Goal: Check status: Check status

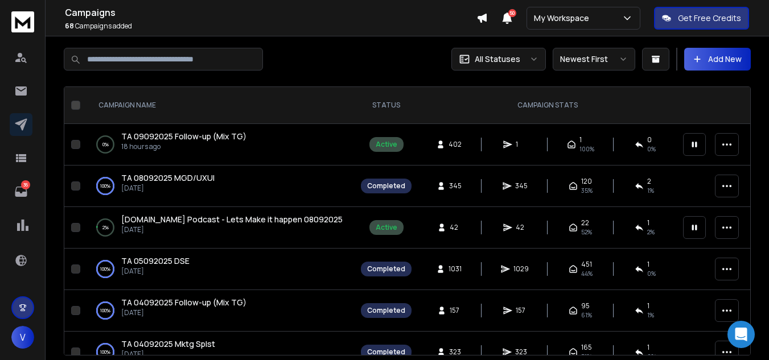
click at [195, 137] on span "TA 09092025 Follow-up (Mix TG)" at bounding box center [183, 136] width 125 height 11
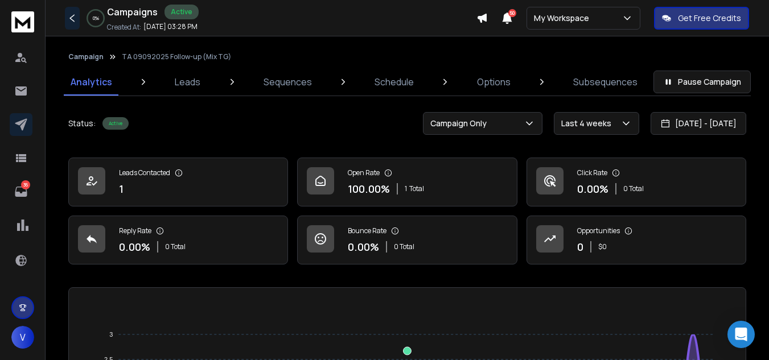
click at [67, 19] on icon at bounding box center [72, 18] width 10 height 10
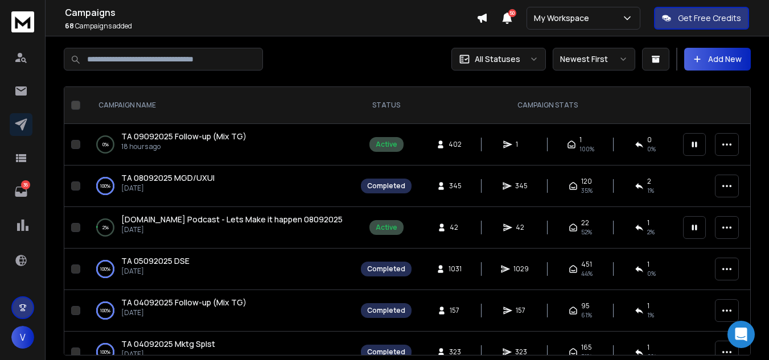
click at [253, 219] on span "[DOMAIN_NAME] Podcast - Lets Make it happen 08092025" at bounding box center [231, 219] width 221 height 11
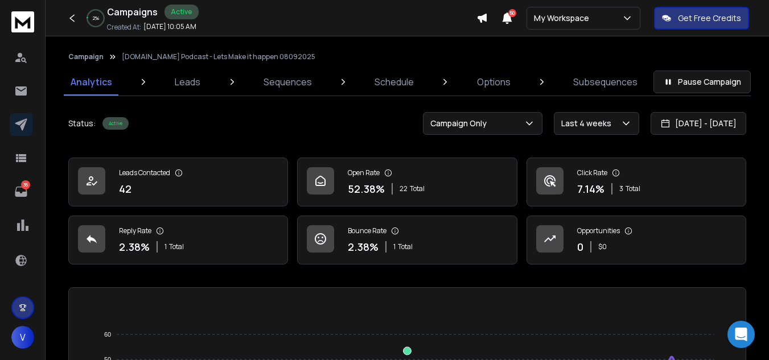
click at [80, 58] on button "Campaign" at bounding box center [85, 56] width 35 height 9
